Goal: Navigation & Orientation: Find specific page/section

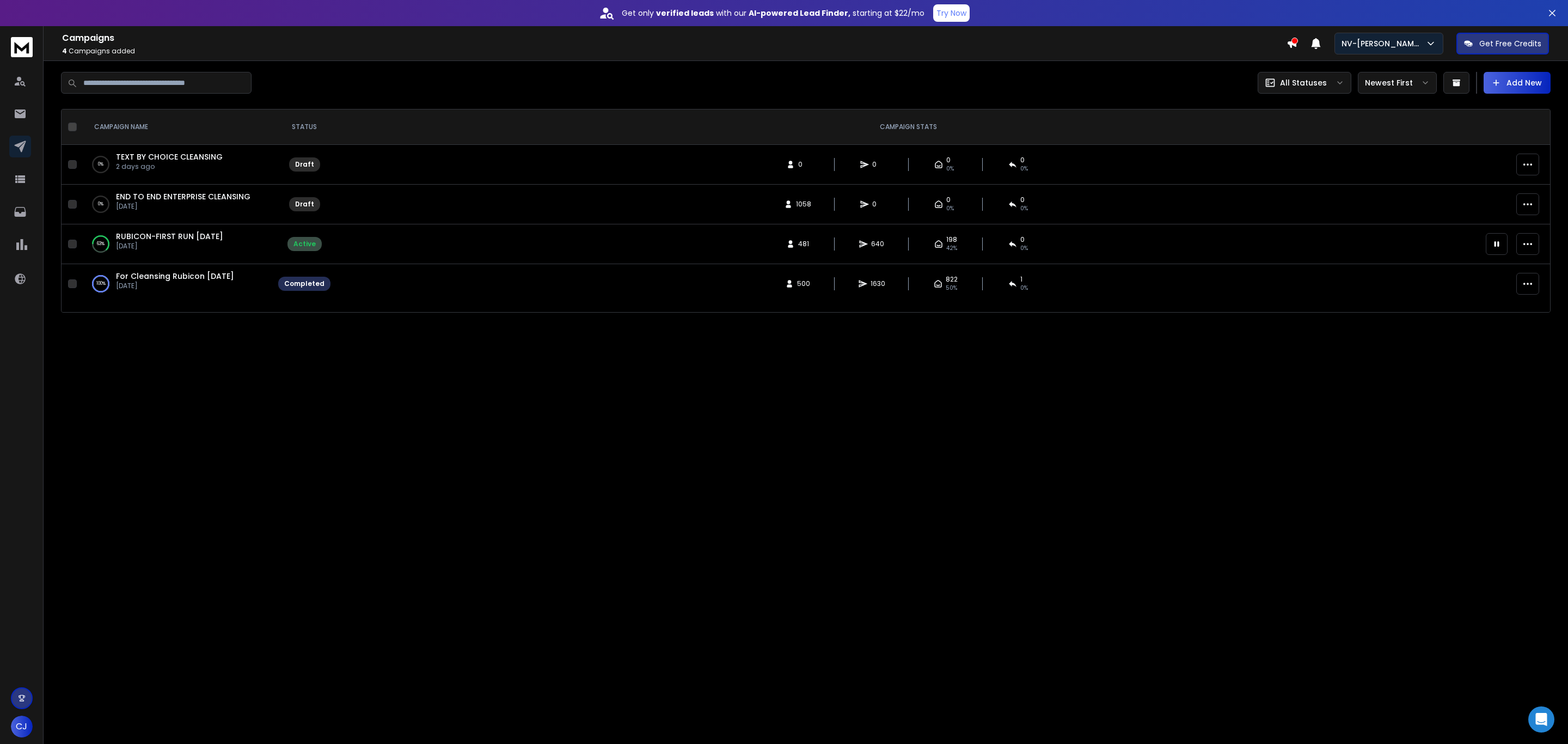
click at [1367, 43] on p "NV-[PERSON_NAME]" at bounding box center [1383, 44] width 84 height 11
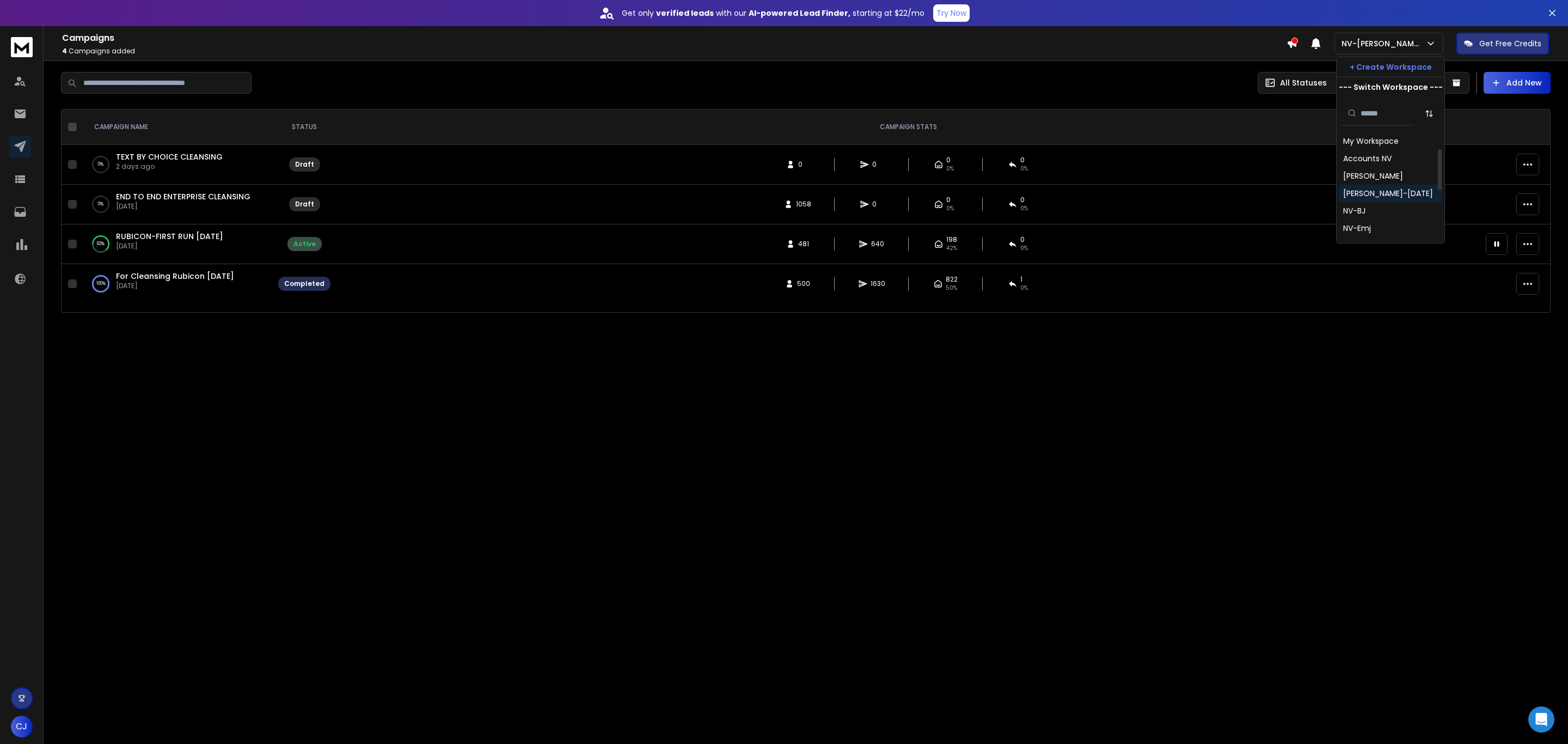
scroll to position [82, 0]
click at [1382, 200] on div "Rico" at bounding box center [1390, 199] width 104 height 17
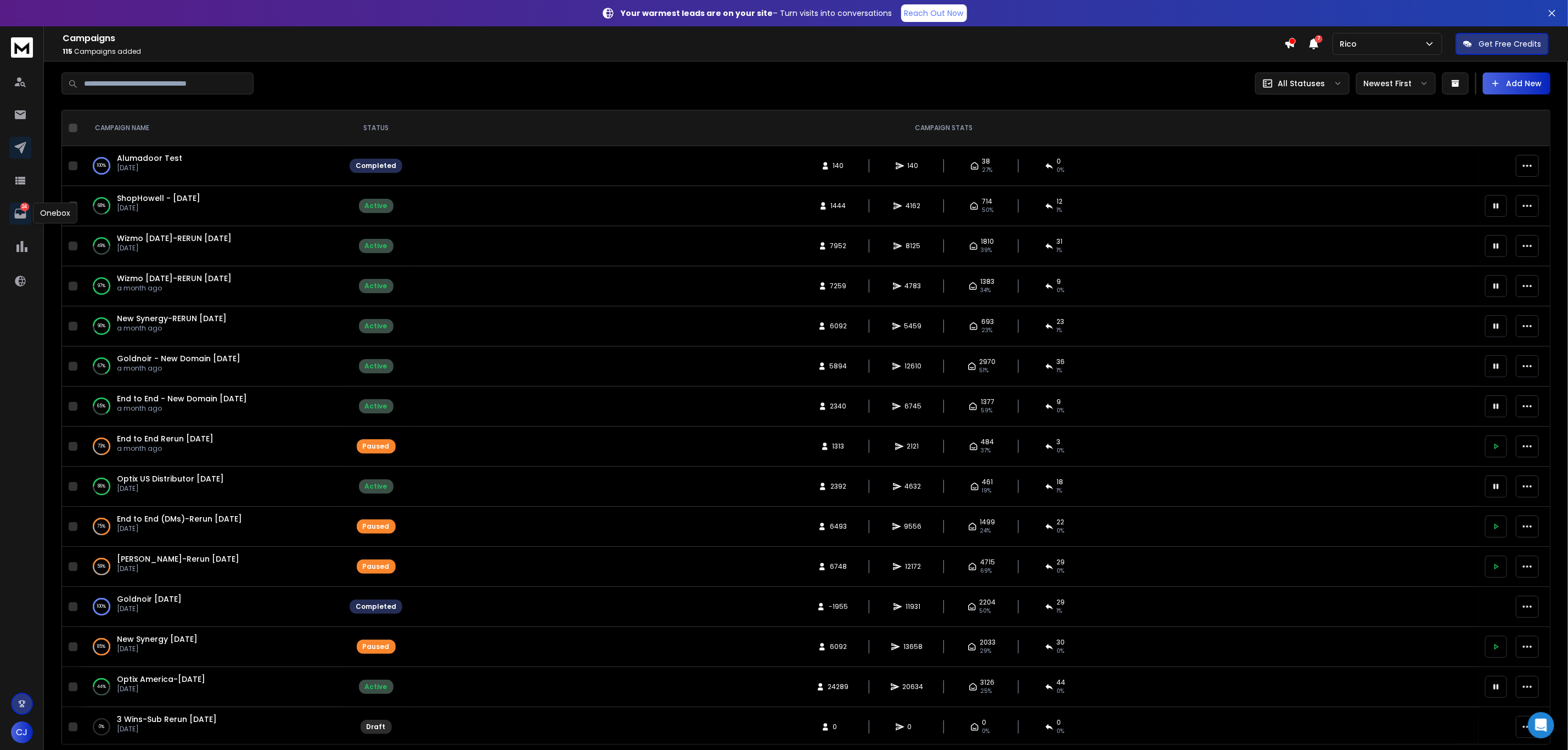
click at [22, 212] on icon at bounding box center [20, 213] width 13 height 13
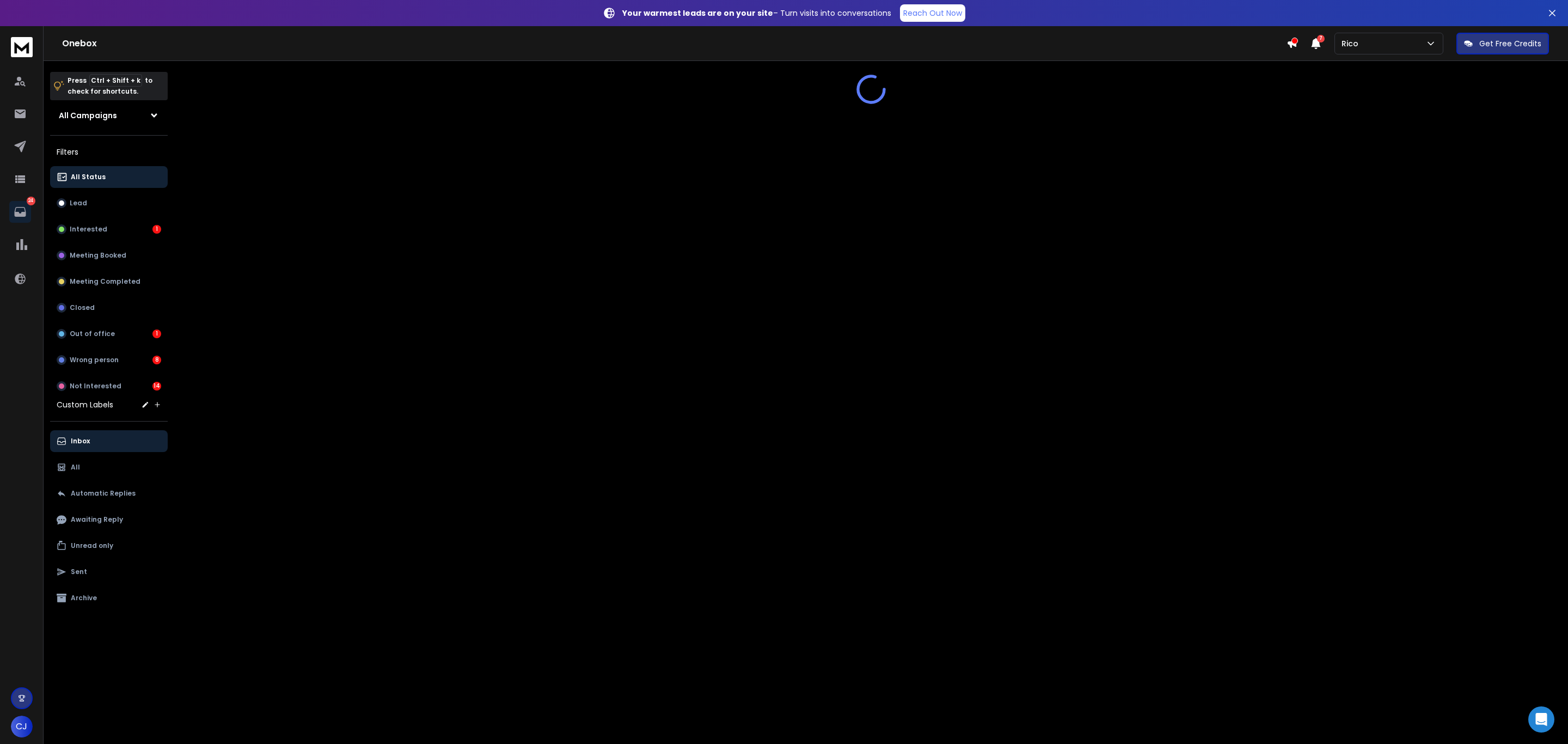
click at [1082, 41] on h1 "Onebox" at bounding box center [674, 43] width 1224 height 13
